Goal: Task Accomplishment & Management: Manage account settings

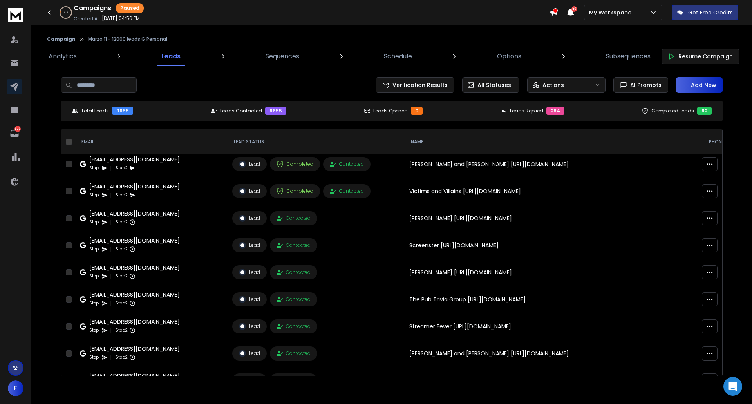
scroll to position [2036, 0]
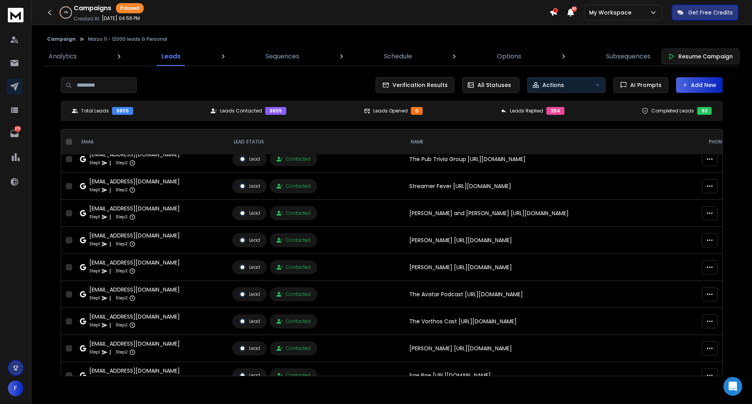
click at [568, 87] on div "Actions" at bounding box center [562, 85] width 60 height 8
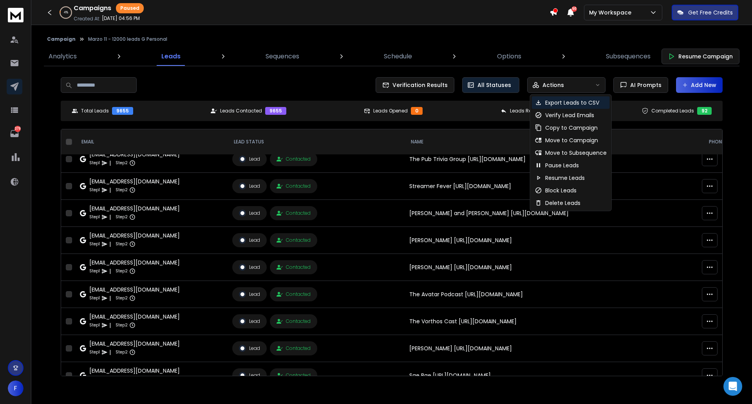
click at [488, 87] on p "All Statuses" at bounding box center [495, 85] width 34 height 8
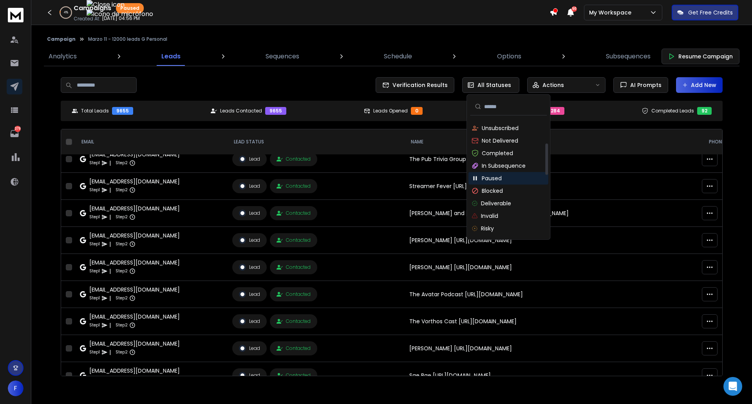
scroll to position [86, 0]
click at [507, 178] on div "Blocked" at bounding box center [508, 178] width 80 height 13
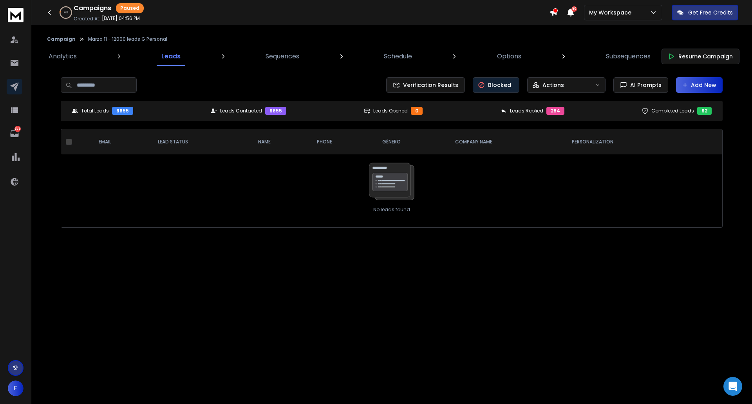
click at [494, 89] on button "Blocked" at bounding box center [496, 85] width 47 height 16
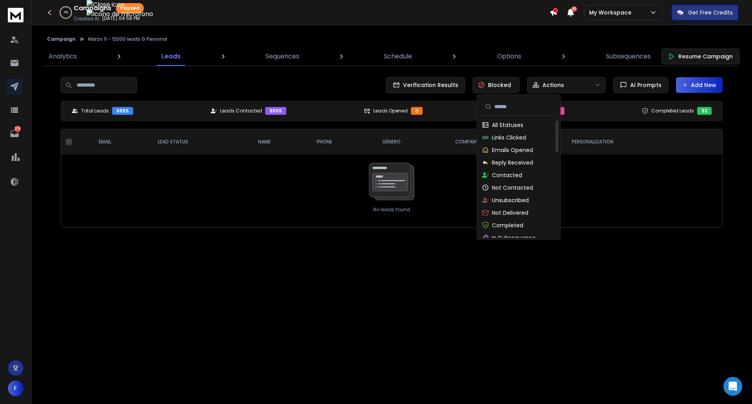
scroll to position [0, 0]
click at [515, 162] on p "Reply Received" at bounding box center [512, 164] width 41 height 8
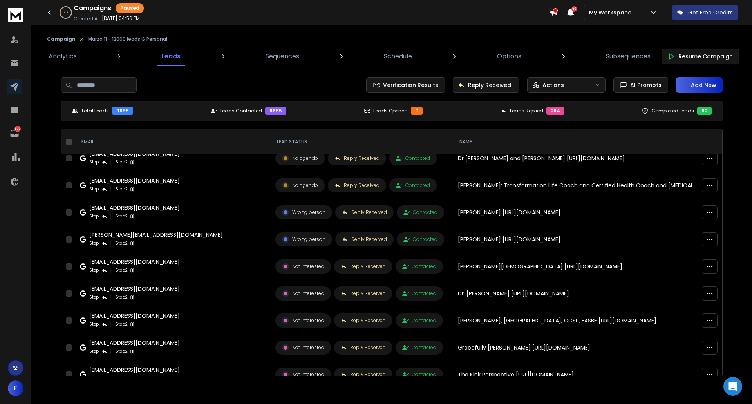
scroll to position [3825, 0]
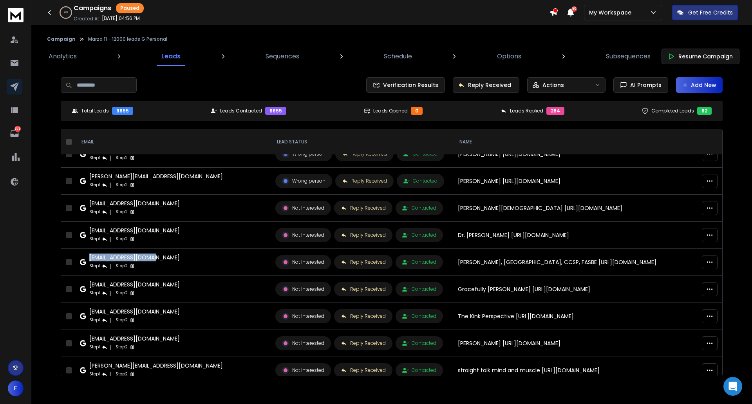
drag, startPoint x: 169, startPoint y: 239, endPoint x: 88, endPoint y: 236, distance: 81.5
click at [88, 253] on div "draugustine@gmail.com Step 1 | Step 2" at bounding box center [173, 261] width 186 height 17
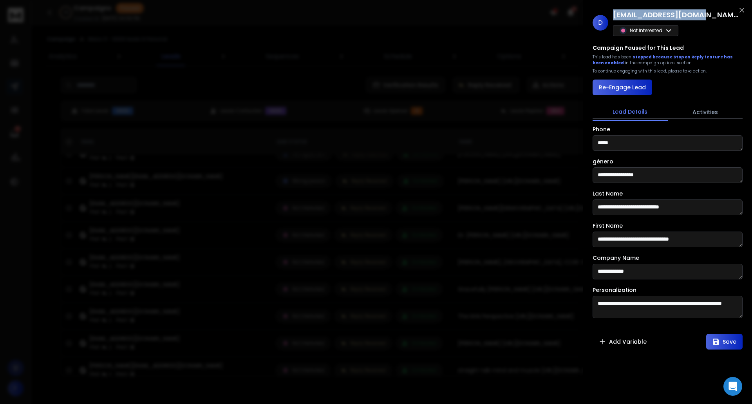
drag, startPoint x: 704, startPoint y: 15, endPoint x: 613, endPoint y: 11, distance: 91.0
click at [613, 11] on div "D draugustine@gmail.com Not Interested" at bounding box center [668, 22] width 150 height 27
copy h1 "[EMAIL_ADDRESS][DOMAIN_NAME]"
click at [743, 11] on icon "button" at bounding box center [742, 10] width 8 height 8
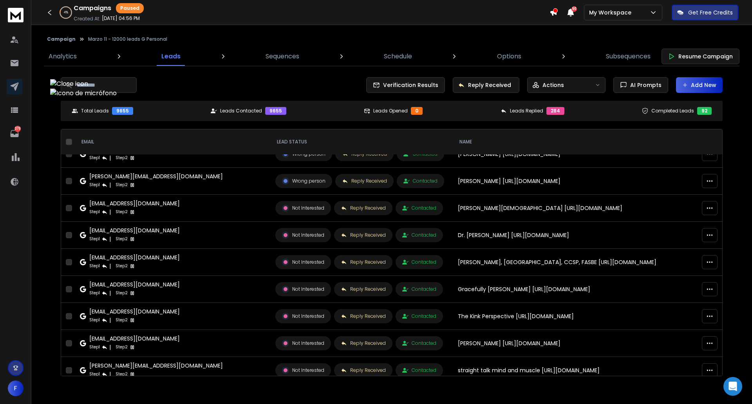
click at [113, 89] on input at bounding box center [99, 85] width 76 height 16
paste input "**********"
type input "**********"
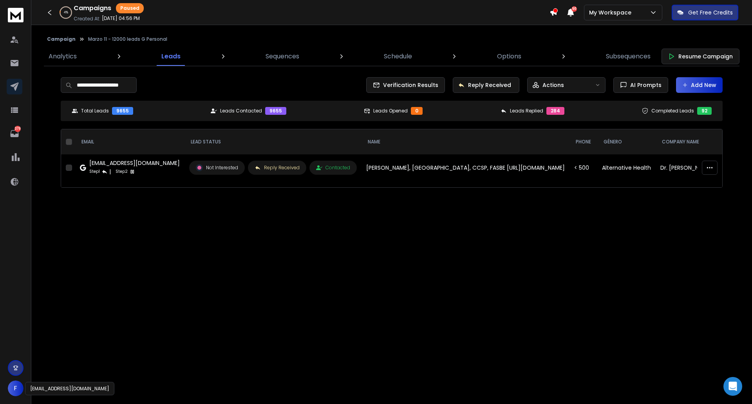
click at [16, 387] on span "F" at bounding box center [16, 388] width 16 height 16
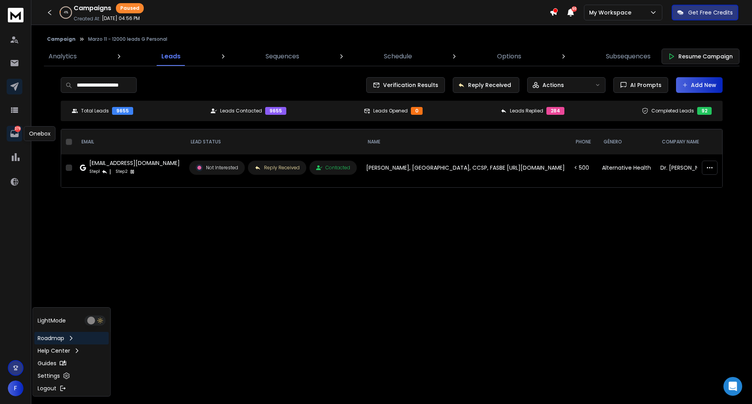
click at [12, 136] on icon at bounding box center [14, 133] width 8 height 7
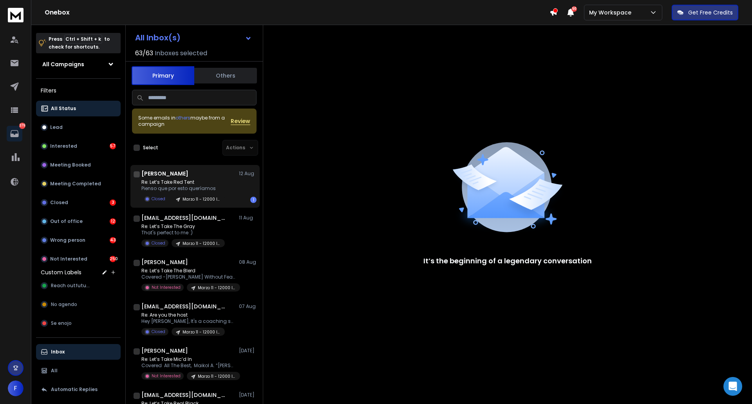
click at [176, 181] on p "Re: Let’s Take Red Tent" at bounding box center [182, 182] width 83 height 6
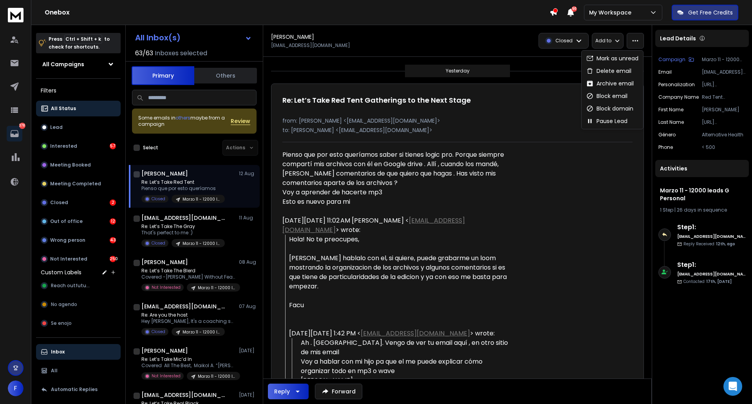
click at [635, 36] on button "button" at bounding box center [635, 41] width 17 height 16
click at [628, 57] on div "Mark as unread" at bounding box center [612, 58] width 52 height 8
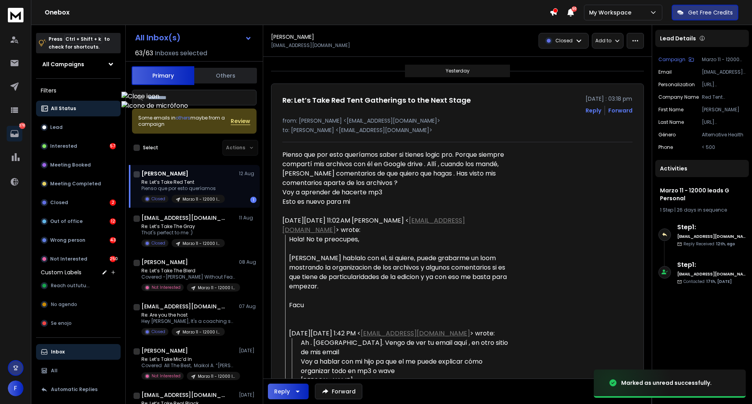
click at [195, 100] on input at bounding box center [194, 98] width 125 height 16
paste input "**********"
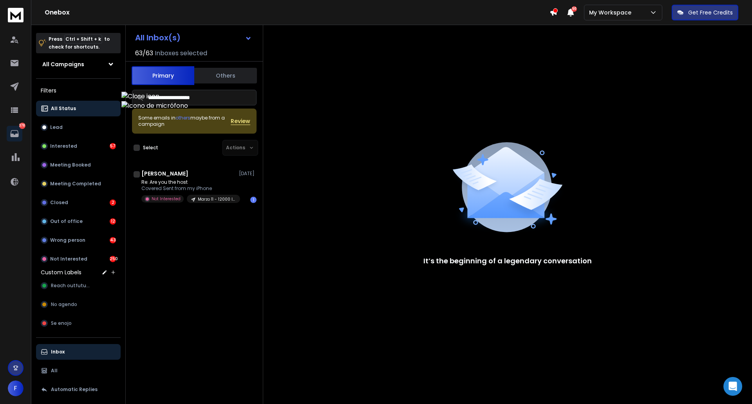
type input "**********"
click at [13, 86] on icon at bounding box center [14, 86] width 8 height 8
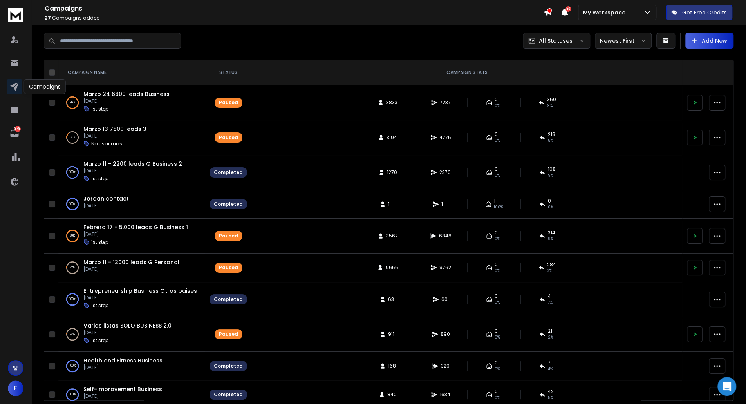
click at [152, 163] on span "Marzo 11 - 2200 leads G Business 2" at bounding box center [132, 164] width 99 height 8
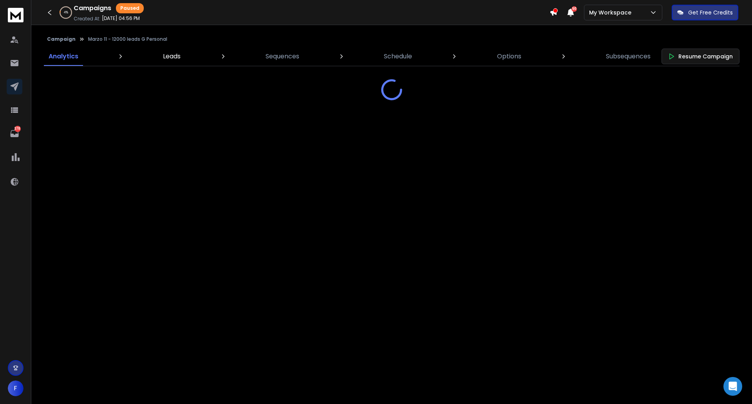
click at [169, 58] on p "Leads" at bounding box center [172, 56] width 18 height 9
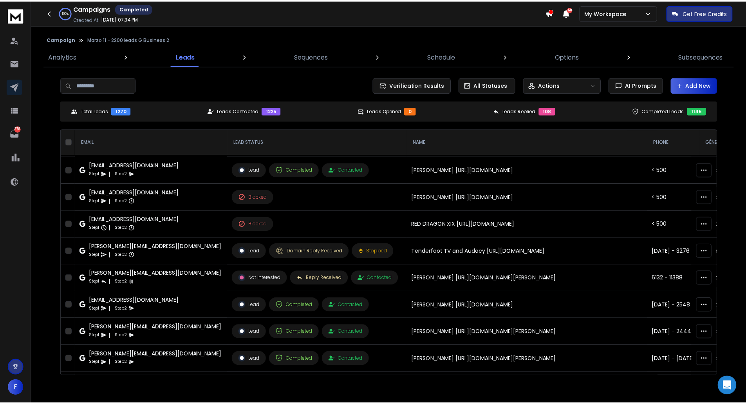
scroll to position [1644, 0]
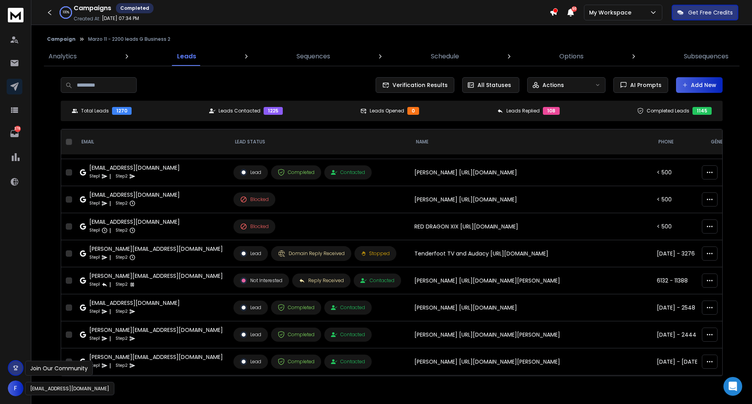
click at [10, 390] on span "F" at bounding box center [16, 388] width 16 height 16
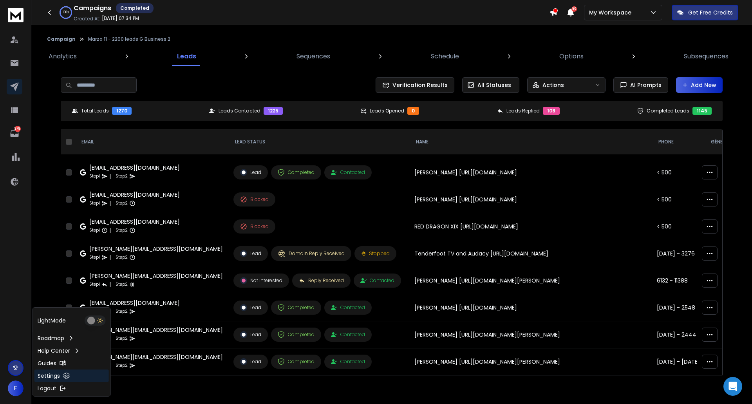
click at [51, 371] on div "Settings" at bounding box center [71, 375] width 74 height 13
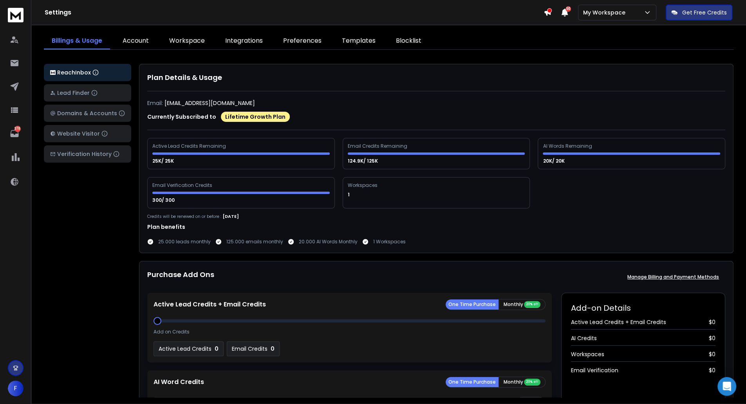
click at [403, 35] on link "Blocklist" at bounding box center [408, 41] width 41 height 16
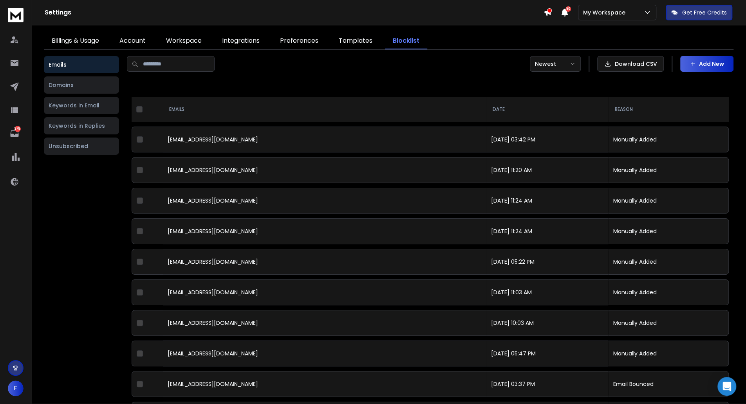
click at [181, 54] on div "Emails Domains Keywords in Email Keywords in Replies Unsubscribed Newest Downlo…" at bounding box center [389, 227] width 690 height 354
click at [181, 63] on input at bounding box center [171, 64] width 88 height 16
paste input "**********"
type input "**********"
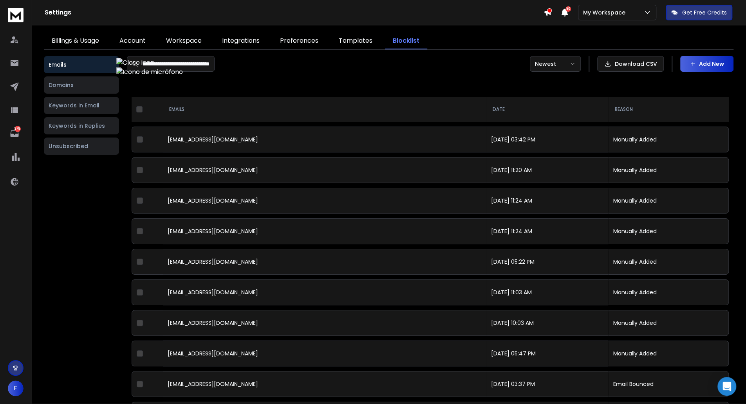
scroll to position [0, 0]
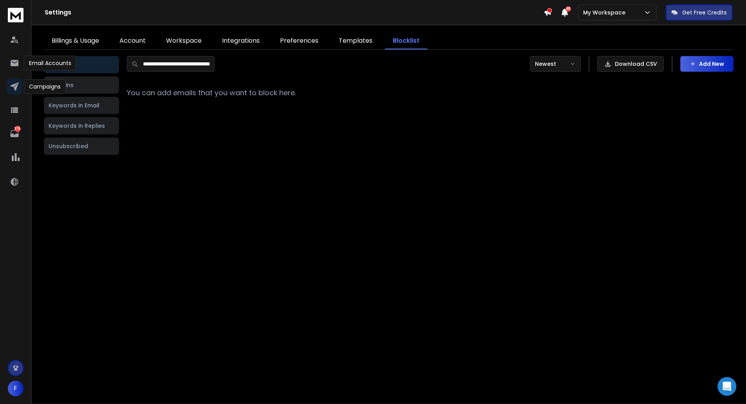
click at [15, 94] on link at bounding box center [15, 87] width 16 height 16
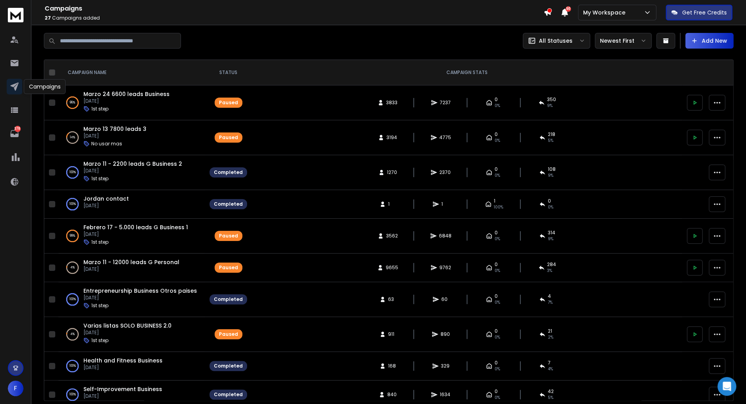
click at [136, 260] on span "Marzo 11 - 12000 leads G Personal" at bounding box center [131, 262] width 96 height 8
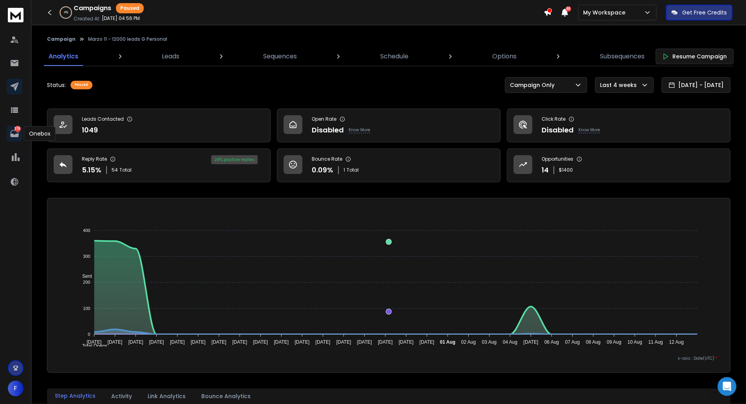
click at [11, 135] on icon at bounding box center [14, 133] width 8 height 7
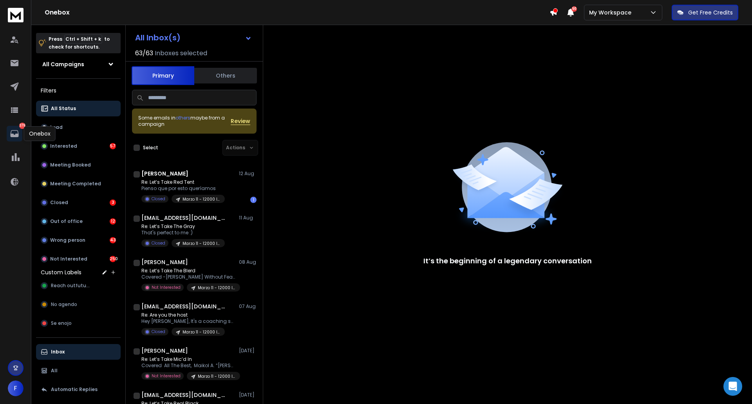
click at [14, 392] on span "F" at bounding box center [16, 388] width 16 height 16
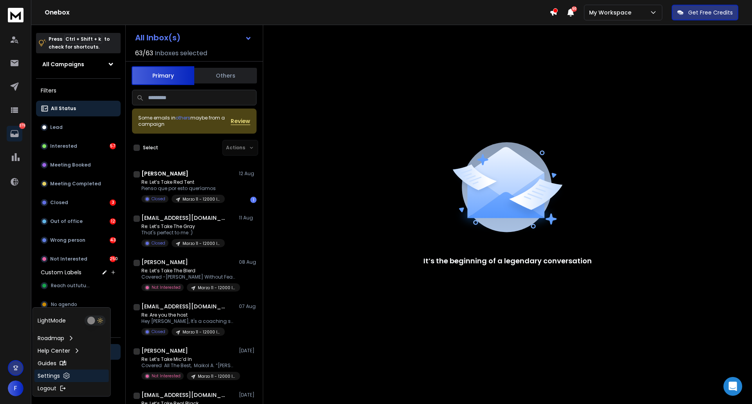
click at [53, 380] on div "Settings" at bounding box center [71, 375] width 74 height 13
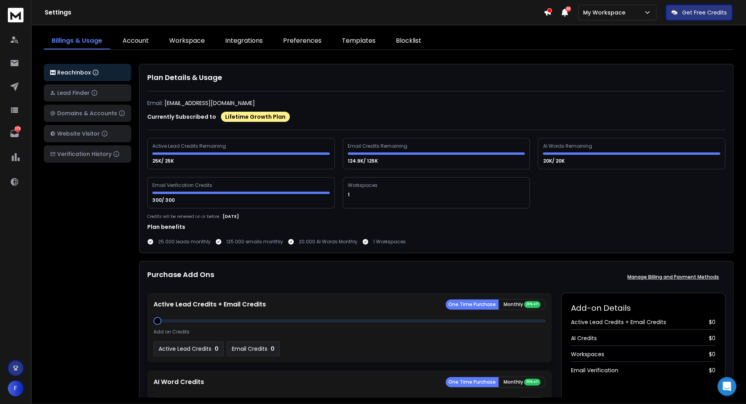
click at [402, 46] on link "Blocklist" at bounding box center [408, 41] width 41 height 16
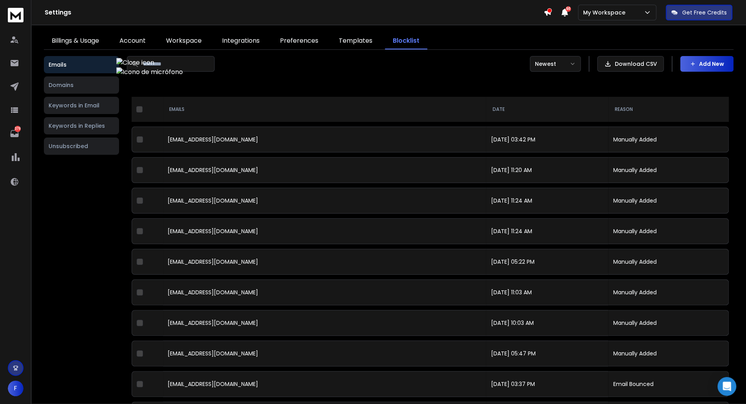
click at [161, 57] on input at bounding box center [171, 64] width 88 height 16
paste input "**********"
type input "**********"
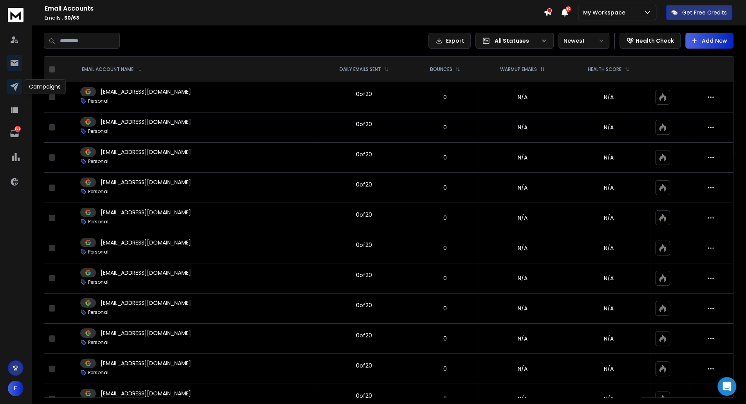
click at [15, 86] on icon at bounding box center [14, 86] width 8 height 8
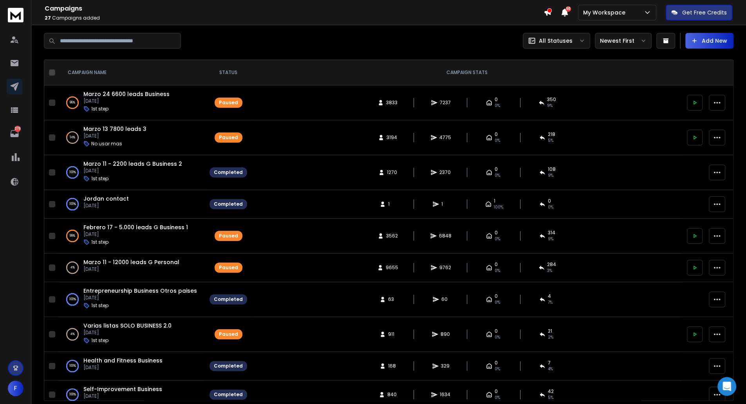
click at [160, 262] on span "Marzo 11 - 12000 leads G Personal" at bounding box center [131, 262] width 96 height 8
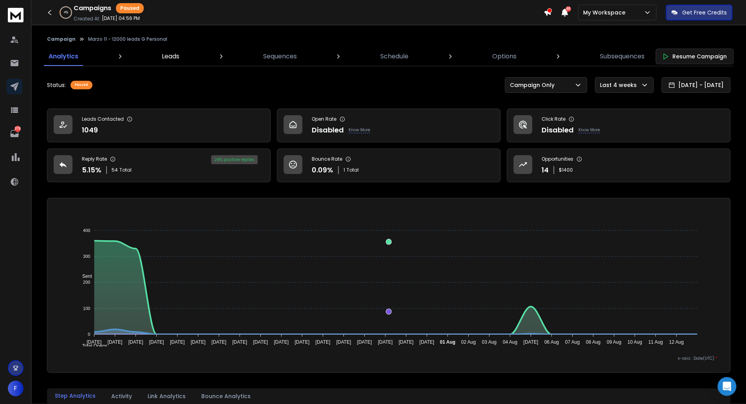
click at [178, 59] on p "Leads" at bounding box center [171, 56] width 18 height 9
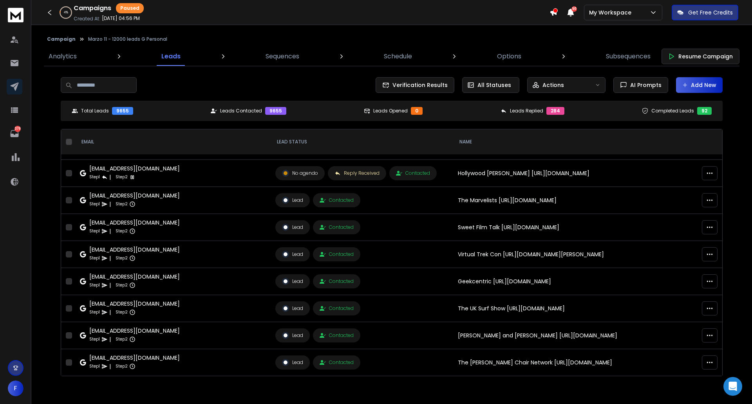
scroll to position [3133, 0]
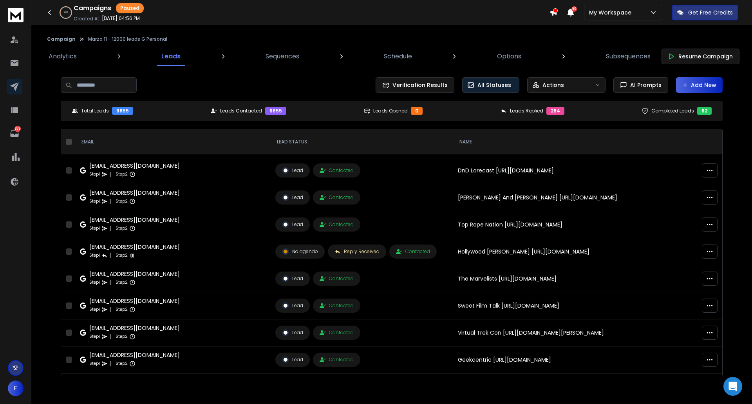
click at [504, 78] on button "All Statuses" at bounding box center [490, 85] width 57 height 16
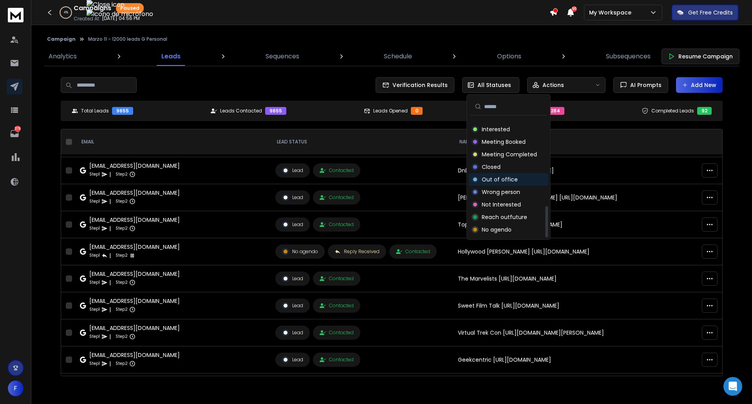
scroll to position [321, 0]
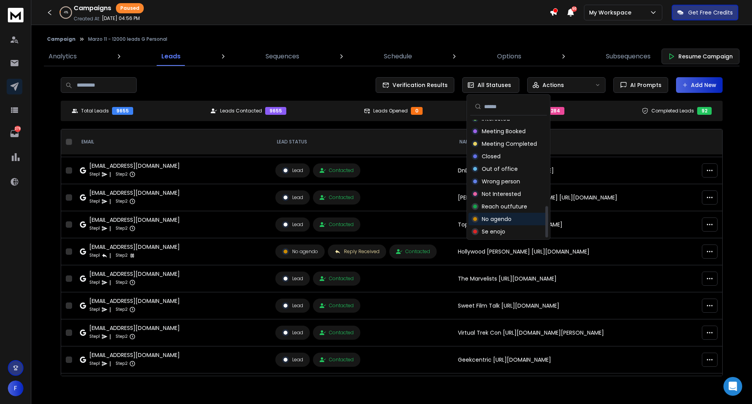
click at [505, 220] on p "No agendo" at bounding box center [497, 219] width 30 height 8
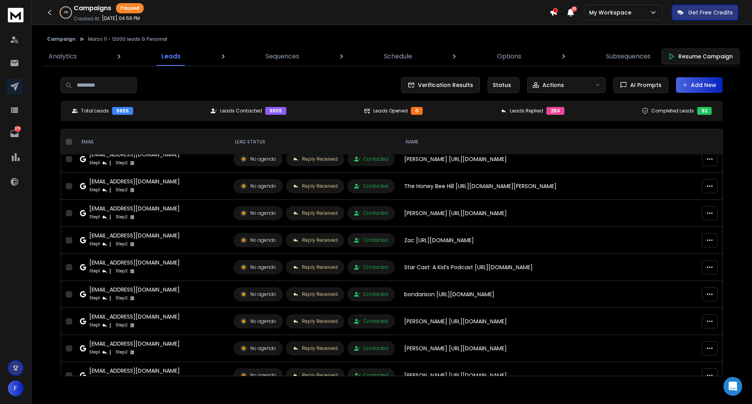
scroll to position [631, 0]
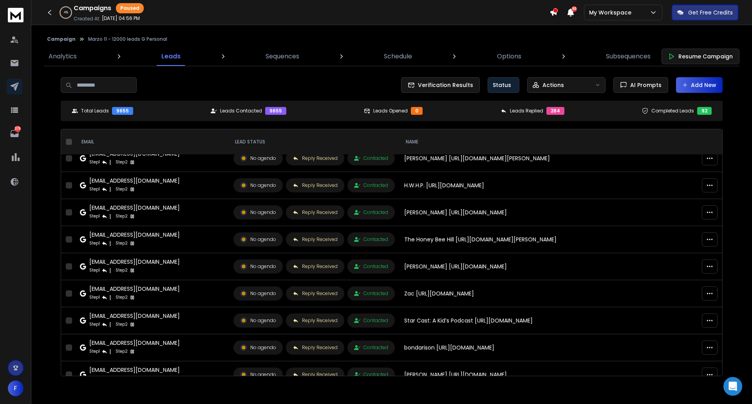
click at [505, 84] on div "Status" at bounding box center [502, 85] width 18 height 8
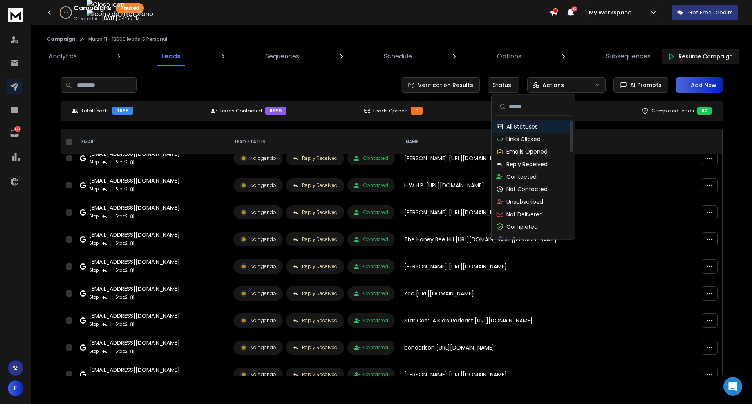
click at [516, 124] on p "All Statuses" at bounding box center [521, 127] width 31 height 8
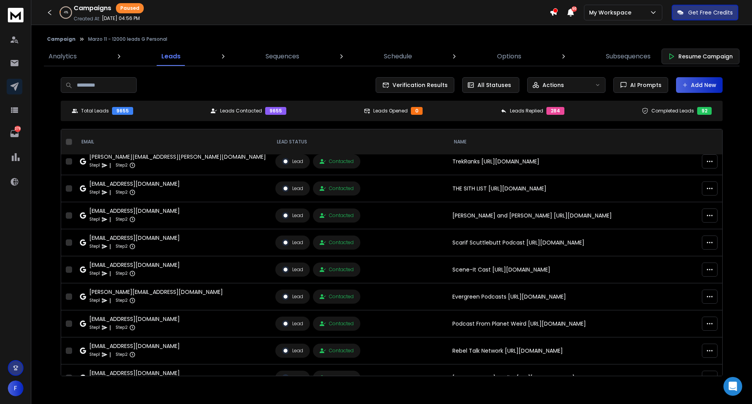
scroll to position [3577, 0]
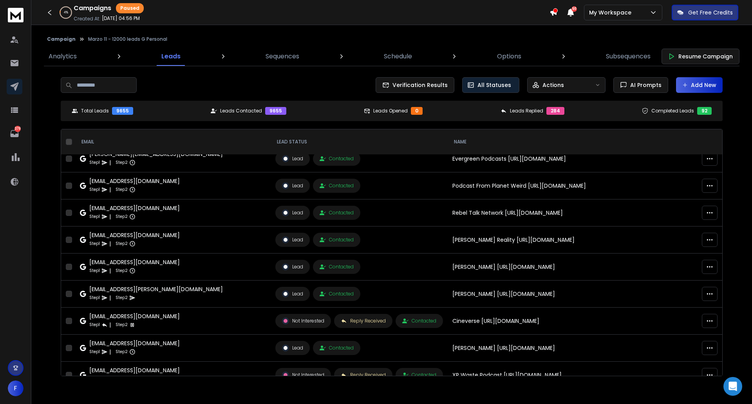
click at [490, 83] on p "All Statuses" at bounding box center [495, 85] width 34 height 8
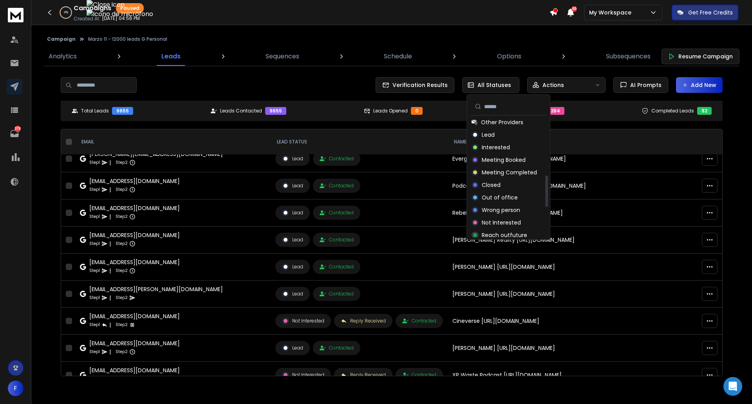
scroll to position [313, 0]
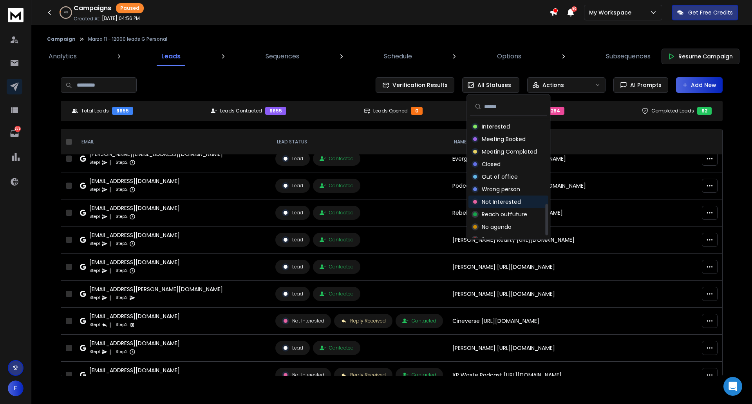
click at [503, 199] on p "Not Interested" at bounding box center [501, 202] width 39 height 8
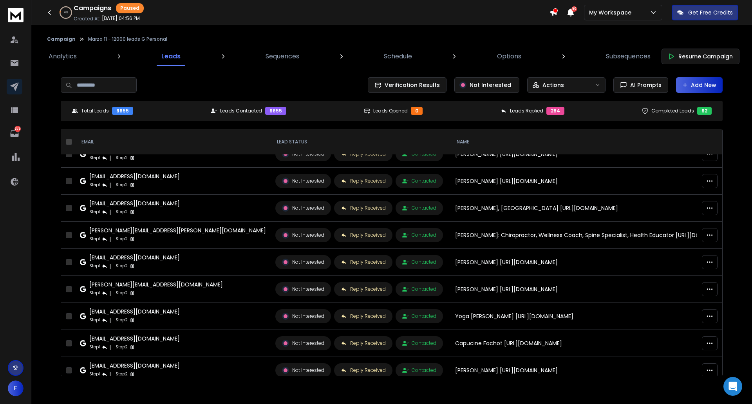
scroll to position [3906, 0]
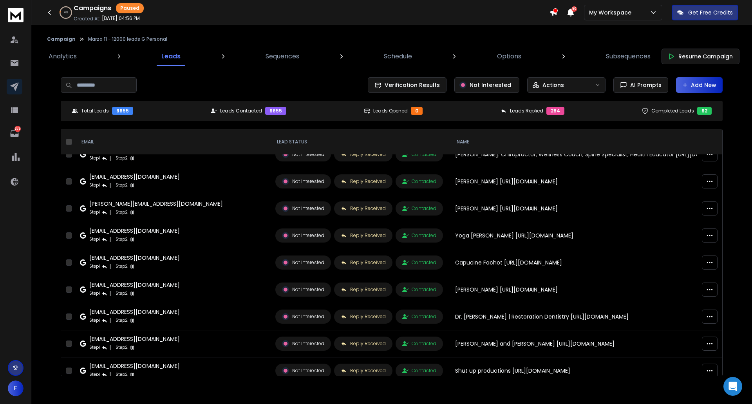
drag, startPoint x: 191, startPoint y: 289, endPoint x: 89, endPoint y: 288, distance: 101.5
click at [89, 308] on div "[EMAIL_ADDRESS][DOMAIN_NAME] Step 1 | Step 2" at bounding box center [173, 316] width 186 height 17
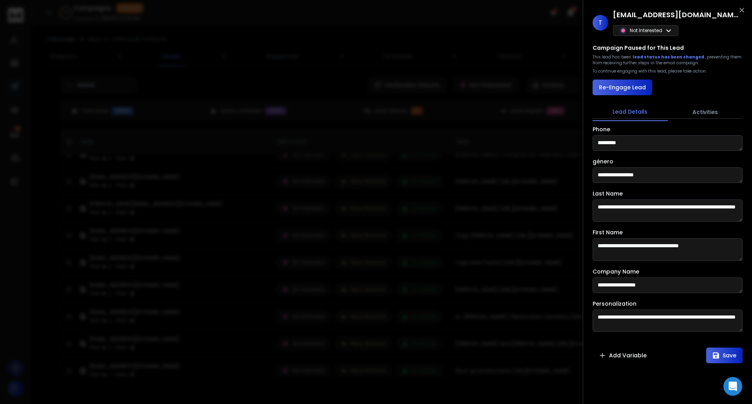
drag, startPoint x: 615, startPoint y: 14, endPoint x: 752, endPoint y: 19, distance: 136.4
click at [752, 19] on div "**********" at bounding box center [667, 202] width 169 height 404
click at [623, 13] on h1 "[EMAIL_ADDRESS][DOMAIN_NAME]" at bounding box center [675, 14] width 125 height 11
drag, startPoint x: 611, startPoint y: 15, endPoint x: 626, endPoint y: 17, distance: 15.1
click at [612, 16] on div "T [EMAIL_ADDRESS][DOMAIN_NAME] Not Interested" at bounding box center [668, 22] width 150 height 27
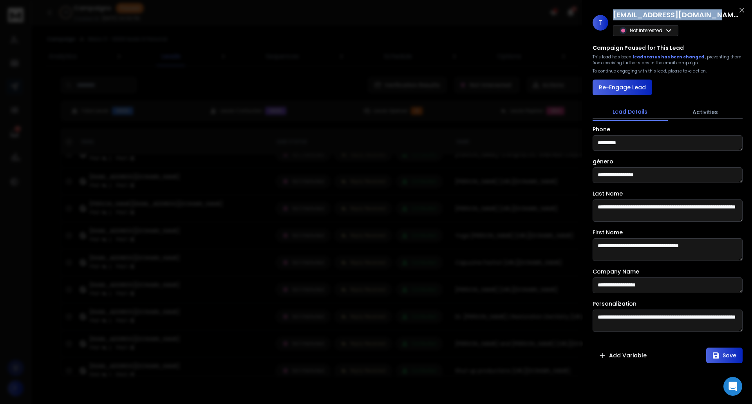
drag, startPoint x: 613, startPoint y: 13, endPoint x: 698, endPoint y: 16, distance: 85.4
click at [698, 16] on div "T [EMAIL_ADDRESS][DOMAIN_NAME] Not Interested" at bounding box center [668, 22] width 150 height 27
copy h1 "therestoration.dentistry"
click at [300, 74] on div at bounding box center [376, 202] width 752 height 404
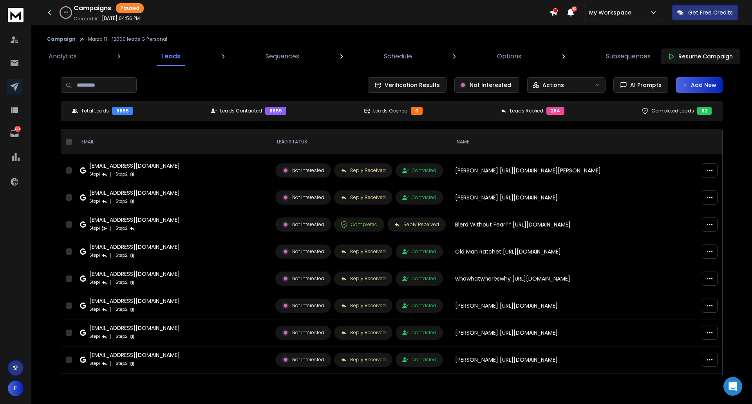
scroll to position [0, 0]
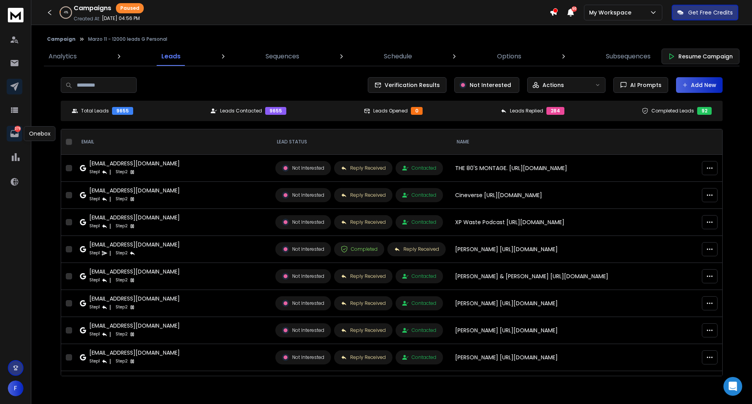
click at [14, 134] on icon at bounding box center [14, 133] width 9 height 9
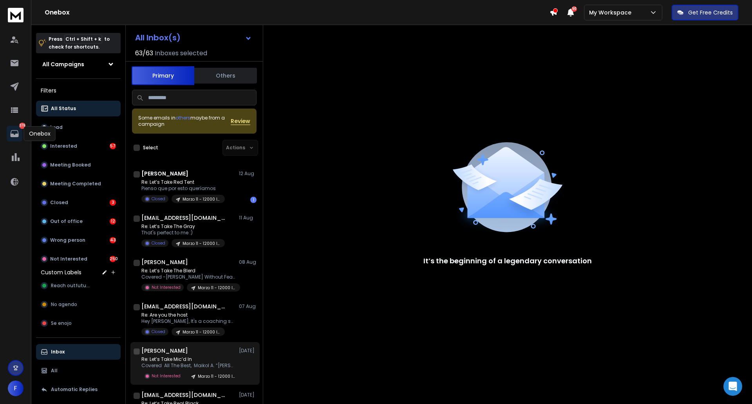
click at [180, 354] on div "[PERSON_NAME] [DATE]" at bounding box center [198, 351] width 115 height 8
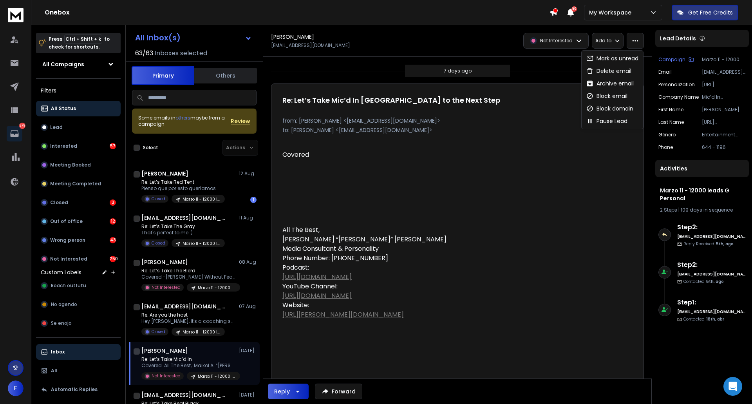
click at [641, 45] on button "button" at bounding box center [635, 41] width 17 height 16
click at [617, 58] on div "Mark as unread" at bounding box center [612, 58] width 52 height 8
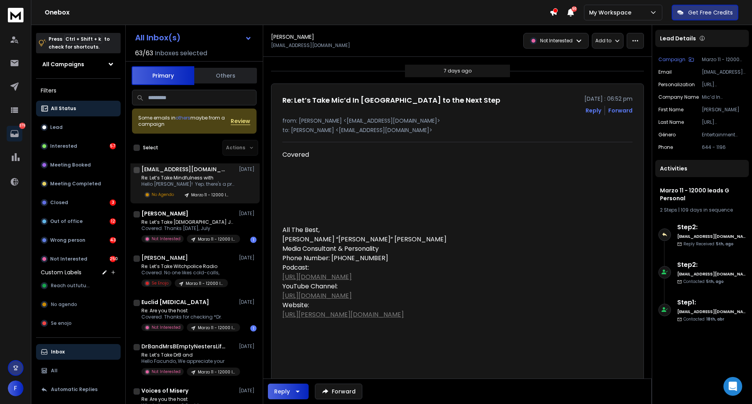
scroll to position [979, 0]
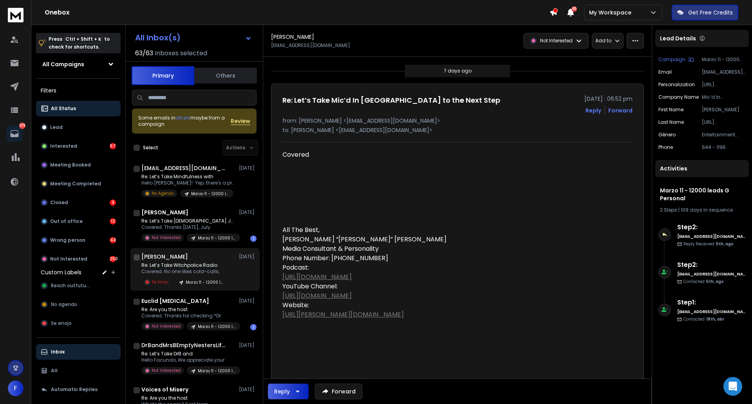
click at [217, 277] on div "Re: Let’s Take Witchpolice Radio Covered. No one likes cold-calls, [PERSON_NAME…" at bounding box center [184, 274] width 87 height 24
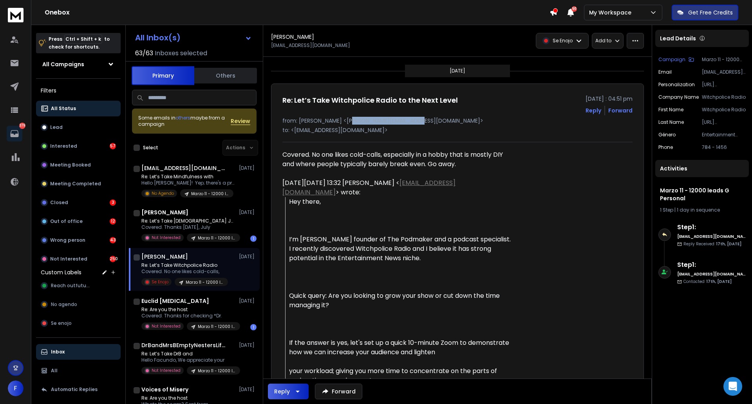
drag, startPoint x: 354, startPoint y: 119, endPoint x: 430, endPoint y: 122, distance: 76.4
click at [430, 122] on p "from: [PERSON_NAME] <[PERSON_NAME][EMAIL_ADDRESS][DOMAIN_NAME]>" at bounding box center [457, 121] width 350 height 8
copy p "[EMAIL_ADDRESS][DOMAIN_NAME]"
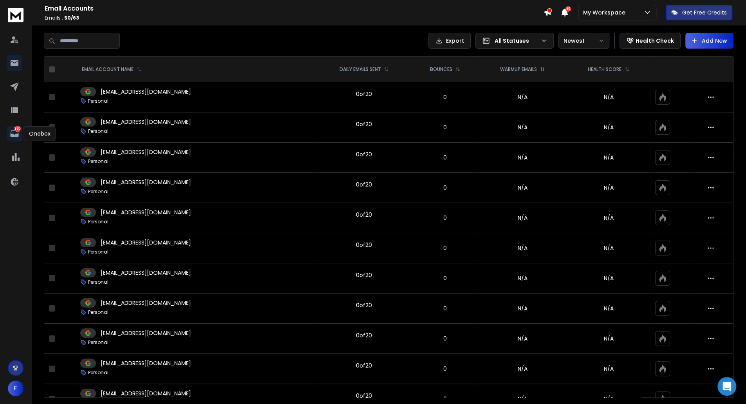
click at [13, 134] on icon at bounding box center [14, 133] width 8 height 7
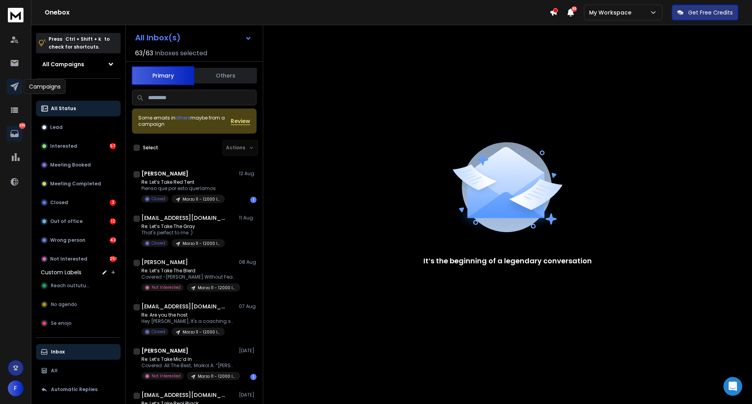
click at [18, 86] on icon at bounding box center [14, 86] width 9 height 9
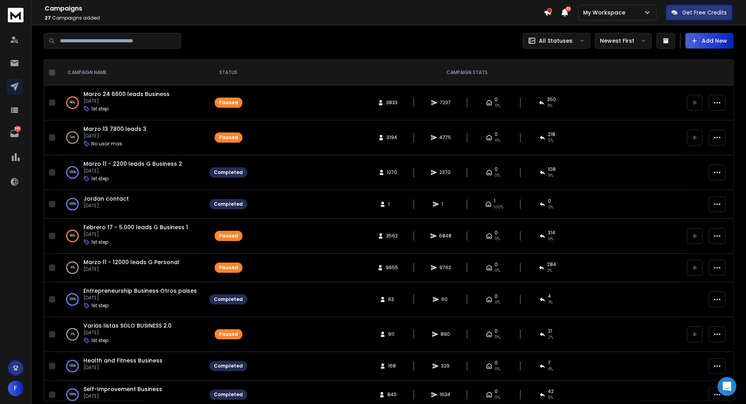
click at [138, 262] on span "Marzo 11 - 12000 leads G Personal" at bounding box center [131, 262] width 96 height 8
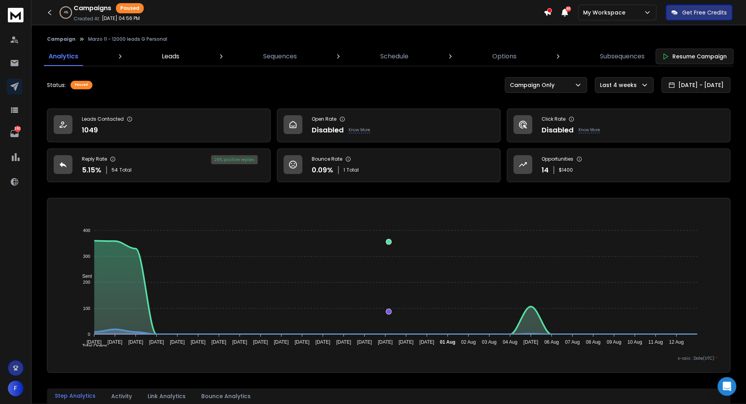
click at [179, 59] on link "Leads" at bounding box center [170, 56] width 27 height 19
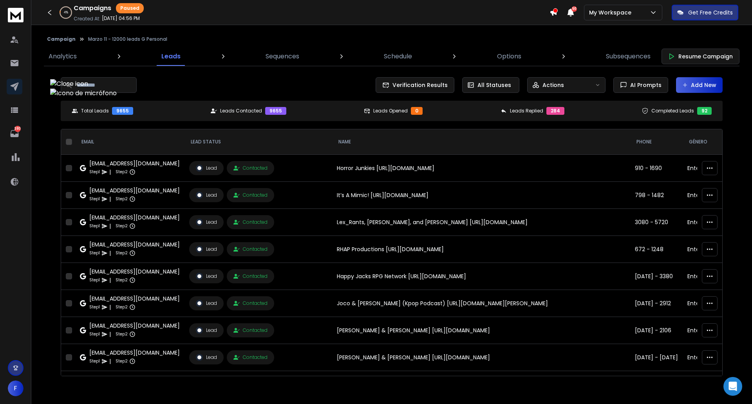
click at [103, 87] on input at bounding box center [99, 85] width 76 height 16
paste input "**********"
type input "**********"
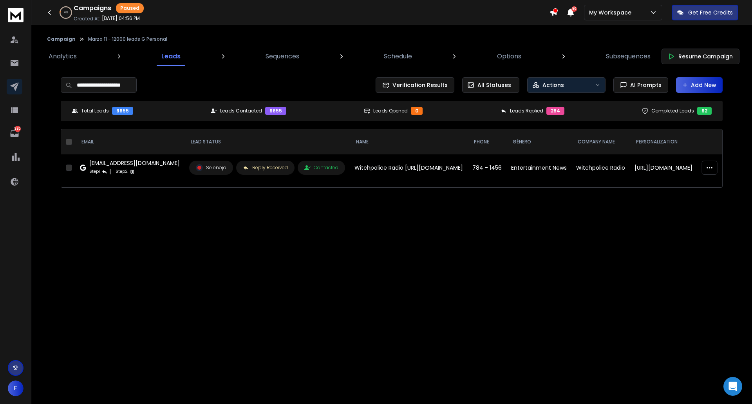
click at [556, 85] on p "Actions" at bounding box center [554, 85] width 22 height 8
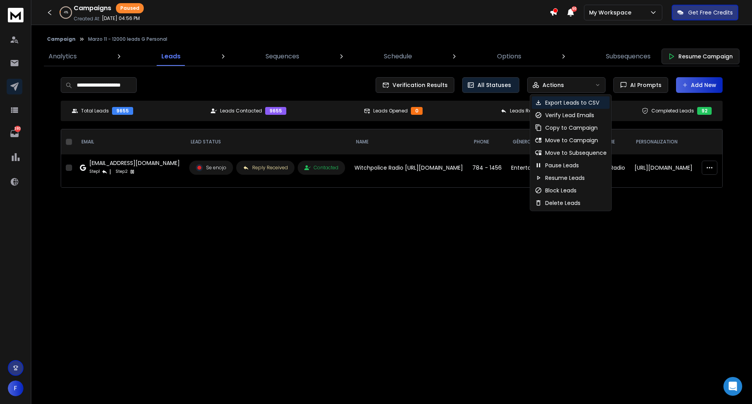
click at [488, 85] on p "All Statuses" at bounding box center [495, 85] width 34 height 8
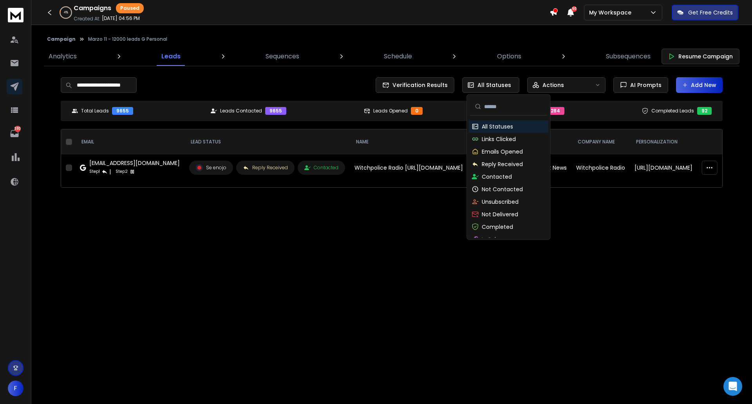
click at [295, 81] on div "**********" at bounding box center [392, 85] width 662 height 16
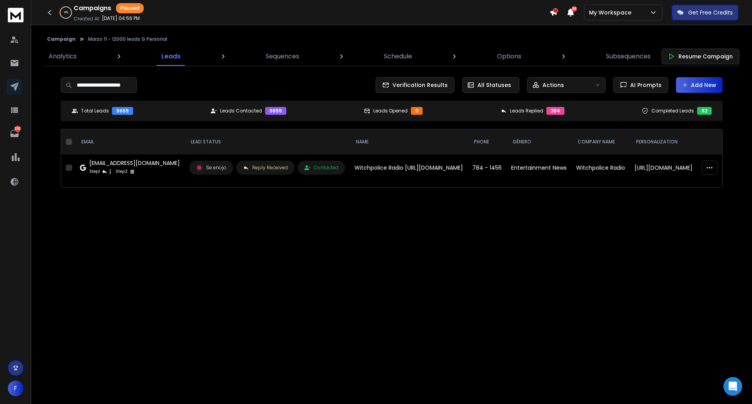
click at [524, 80] on div "Verification Results All Statuses Actions AI Prompts Add New" at bounding box center [549, 85] width 347 height 16
drag, startPoint x: 496, startPoint y: 88, endPoint x: 488, endPoint y: 92, distance: 8.4
click at [494, 88] on p "All Statuses" at bounding box center [495, 85] width 34 height 8
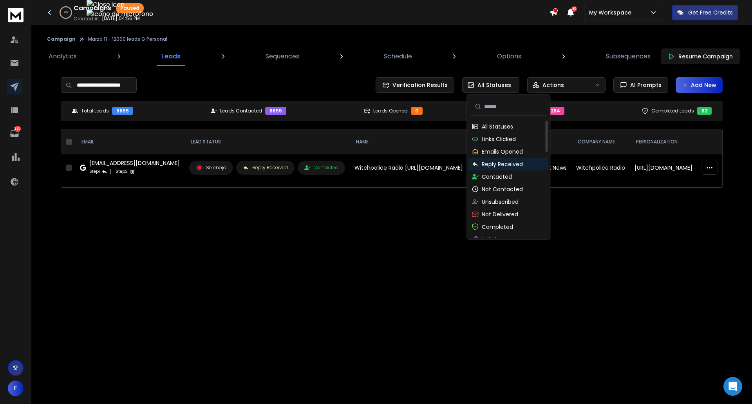
click at [506, 166] on p "Reply Received" at bounding box center [502, 164] width 41 height 8
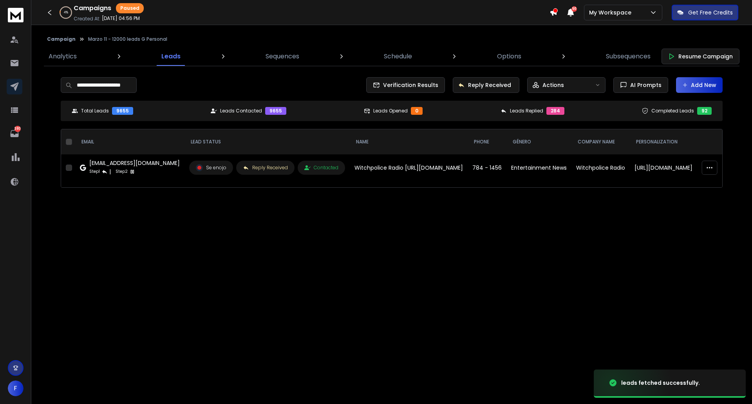
click at [122, 89] on input "**********" at bounding box center [99, 85] width 76 height 16
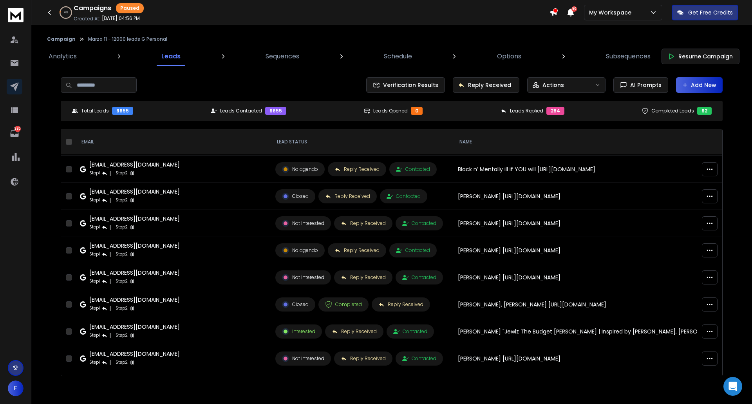
scroll to position [6515, 0]
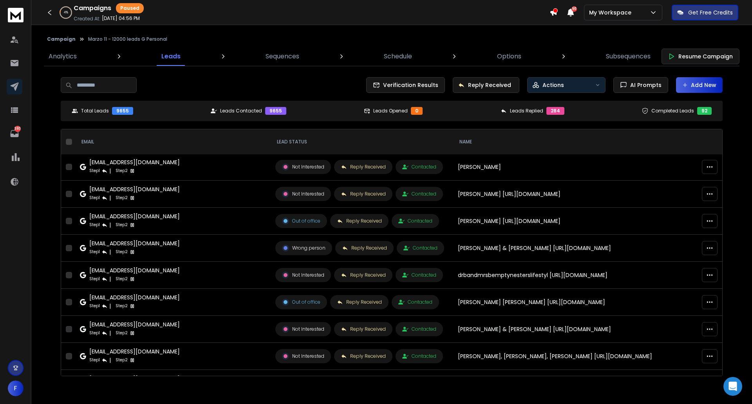
click at [584, 86] on div "Actions" at bounding box center [562, 85] width 60 height 8
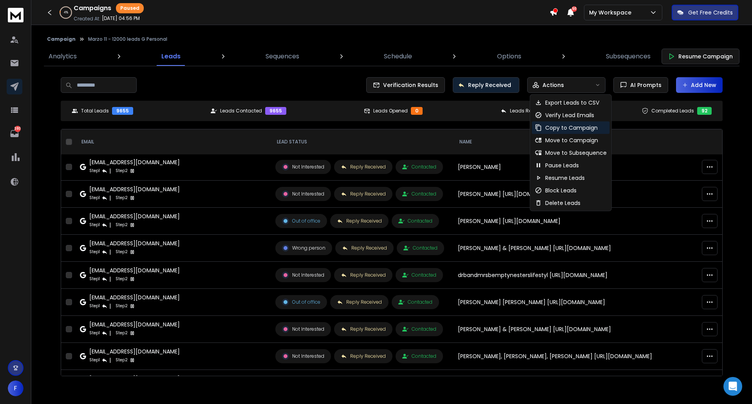
click at [473, 81] on p "Reply Received" at bounding box center [489, 85] width 43 height 8
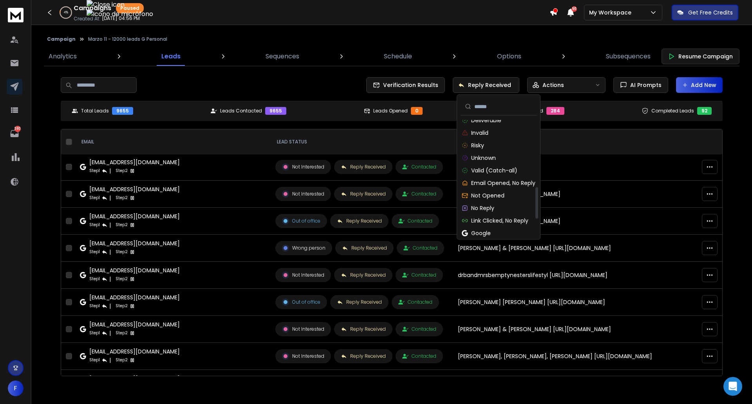
scroll to position [313, 0]
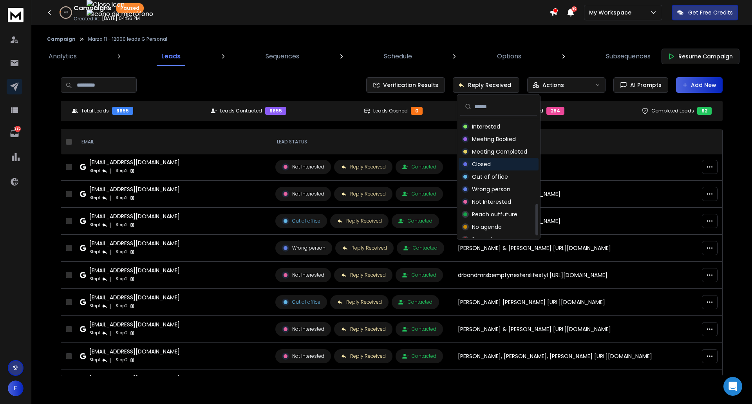
click at [488, 163] on p "Closed" at bounding box center [481, 164] width 19 height 8
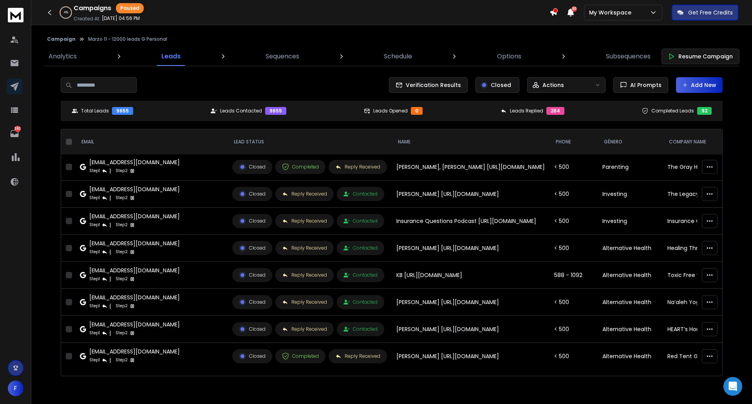
scroll to position [517, 0]
click at [15, 131] on p "380" at bounding box center [17, 129] width 6 height 6
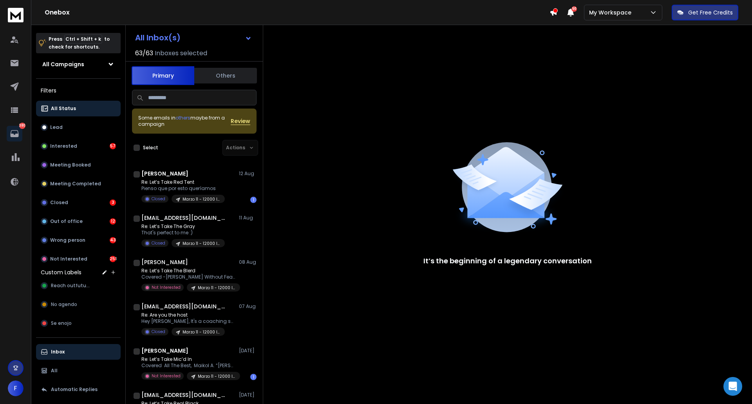
click at [77, 197] on button "Closed 3" at bounding box center [78, 203] width 85 height 16
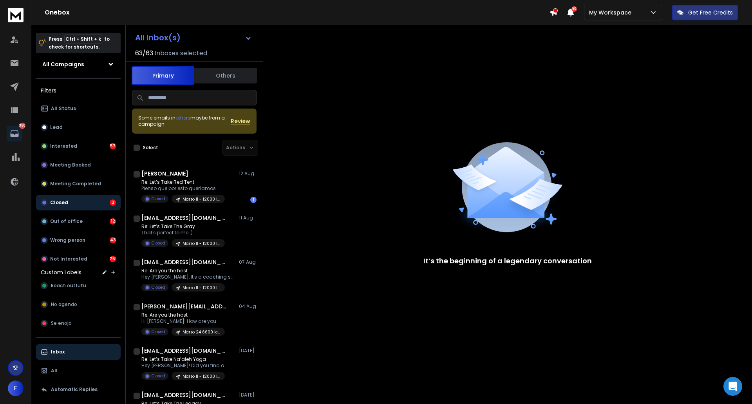
drag, startPoint x: 264, startPoint y: 177, endPoint x: 265, endPoint y: 263, distance: 85.4
click at [265, 263] on div "It’s the beginning of a legendary conversation" at bounding box center [507, 196] width 489 height 343
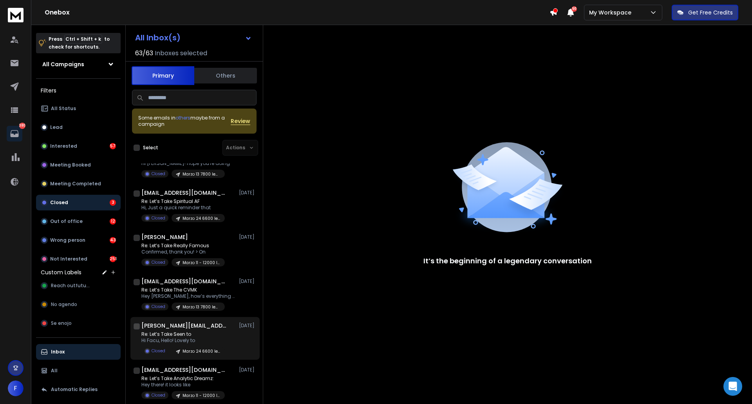
scroll to position [1973, 0]
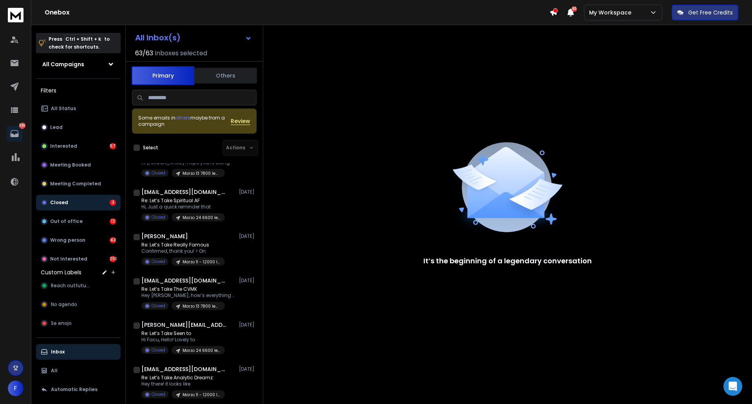
click at [68, 306] on span "No agendo" at bounding box center [64, 304] width 26 height 6
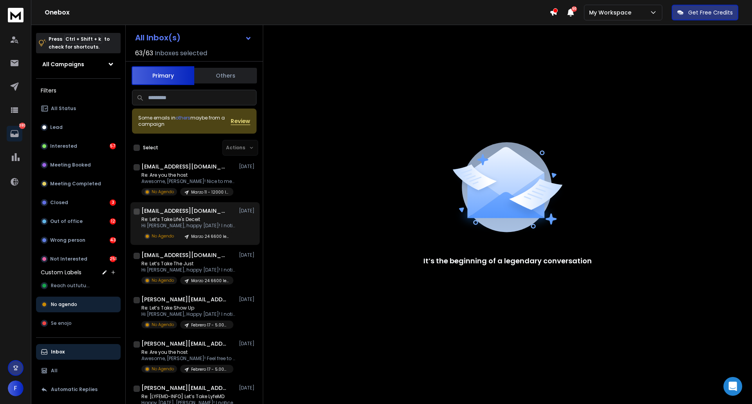
scroll to position [1660, 0]
